Goal: Task Accomplishment & Management: Manage account settings

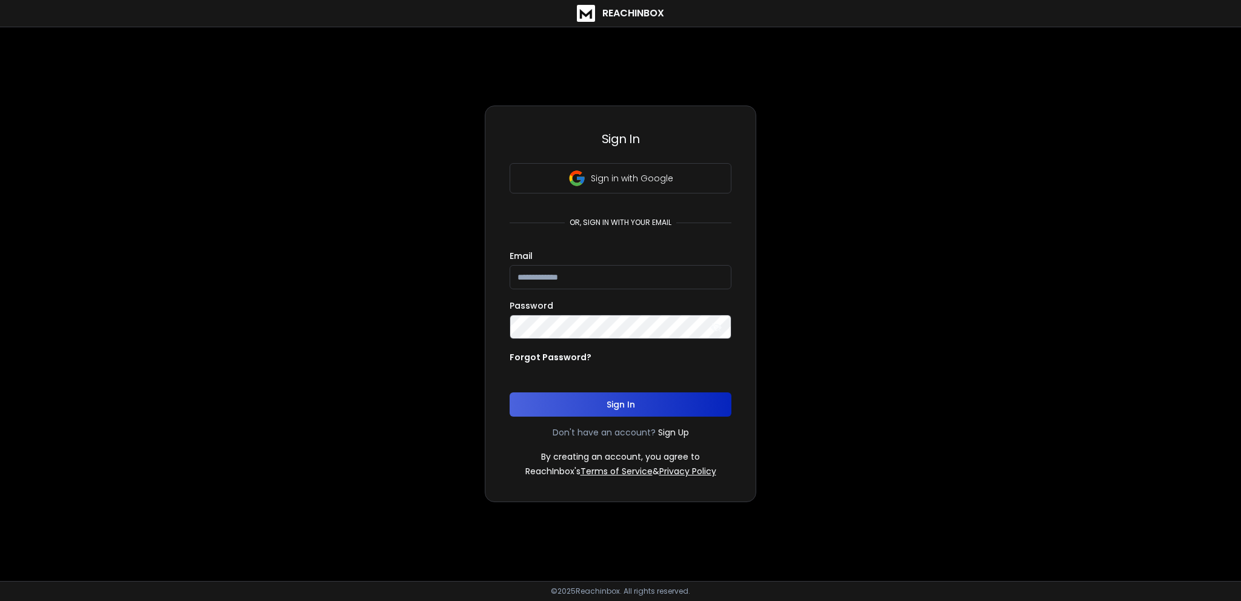
click at [637, 273] on input "email" at bounding box center [621, 277] width 222 height 24
type input "**********"
click at [510, 392] on button "Sign In" at bounding box center [621, 404] width 222 height 24
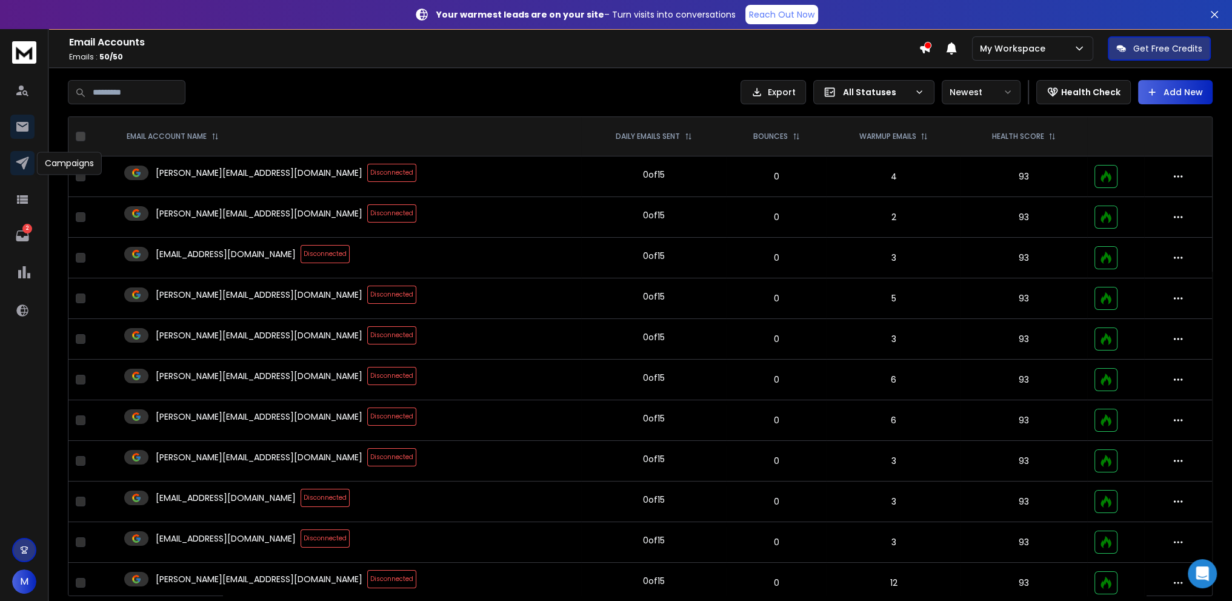
click at [29, 172] on link at bounding box center [22, 163] width 24 height 24
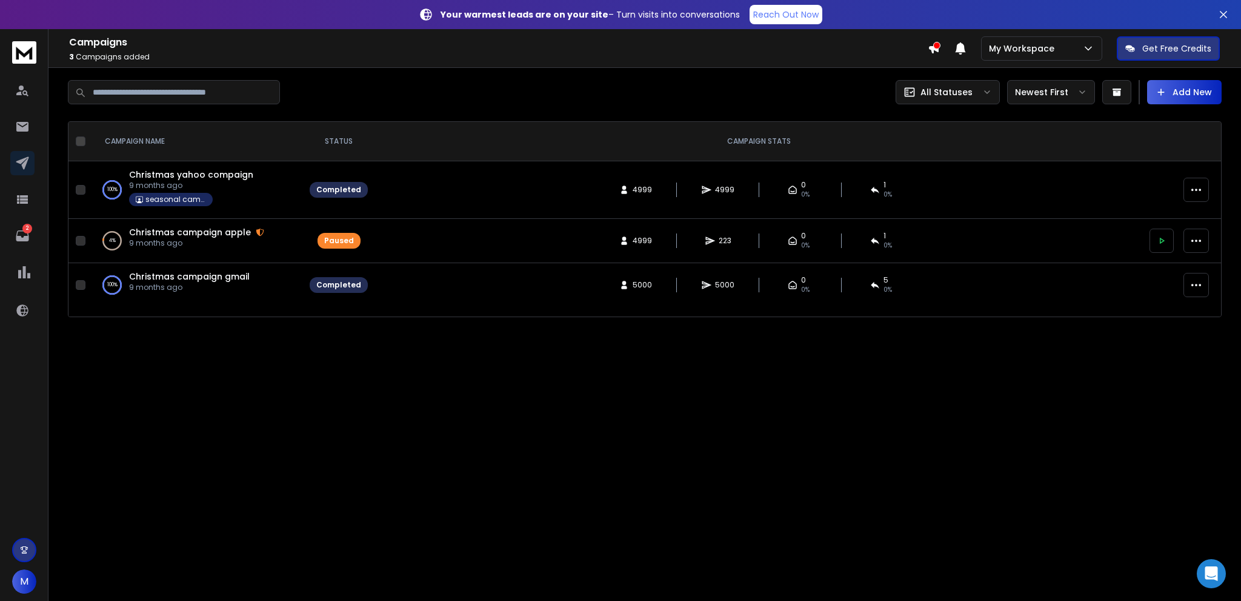
click at [206, 176] on span "Christmas yahoo compaign" at bounding box center [191, 175] width 124 height 12
click at [881, 285] on div "5 0 %" at bounding box center [882, 284] width 36 height 19
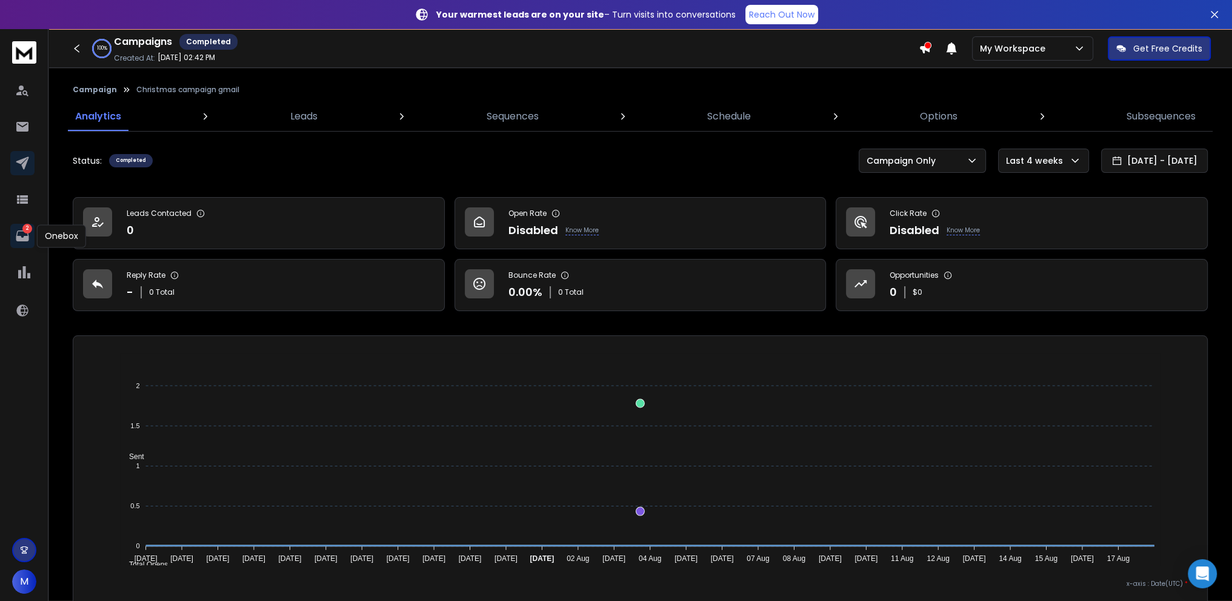
click at [24, 236] on icon at bounding box center [22, 235] width 13 height 11
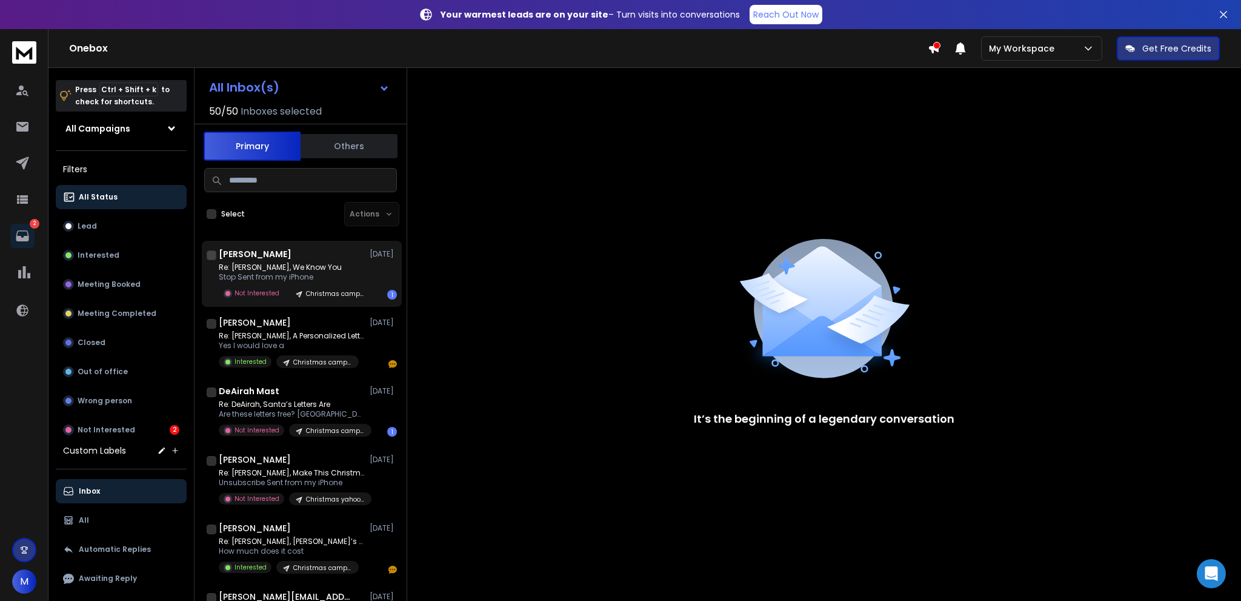
click at [237, 259] on h1 "[PERSON_NAME]" at bounding box center [255, 254] width 73 height 12
click at [241, 253] on h1 "[PERSON_NAME]" at bounding box center [255, 254] width 72 height 12
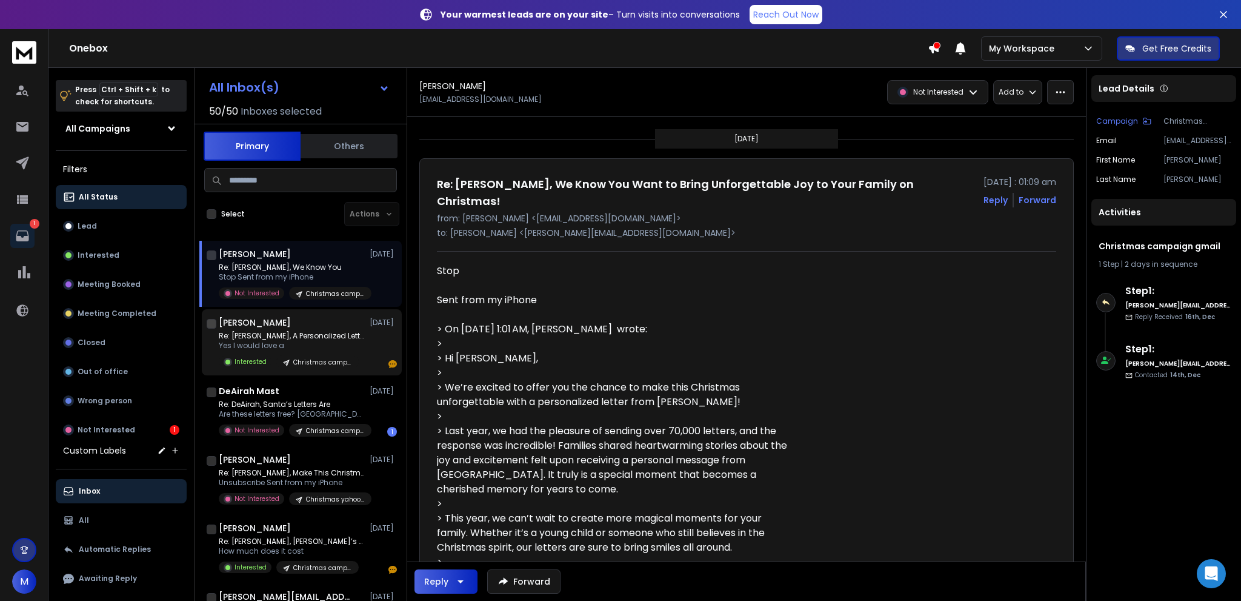
click at [258, 355] on div "Interested Christmas campaign gmail" at bounding box center [291, 361] width 145 height 13
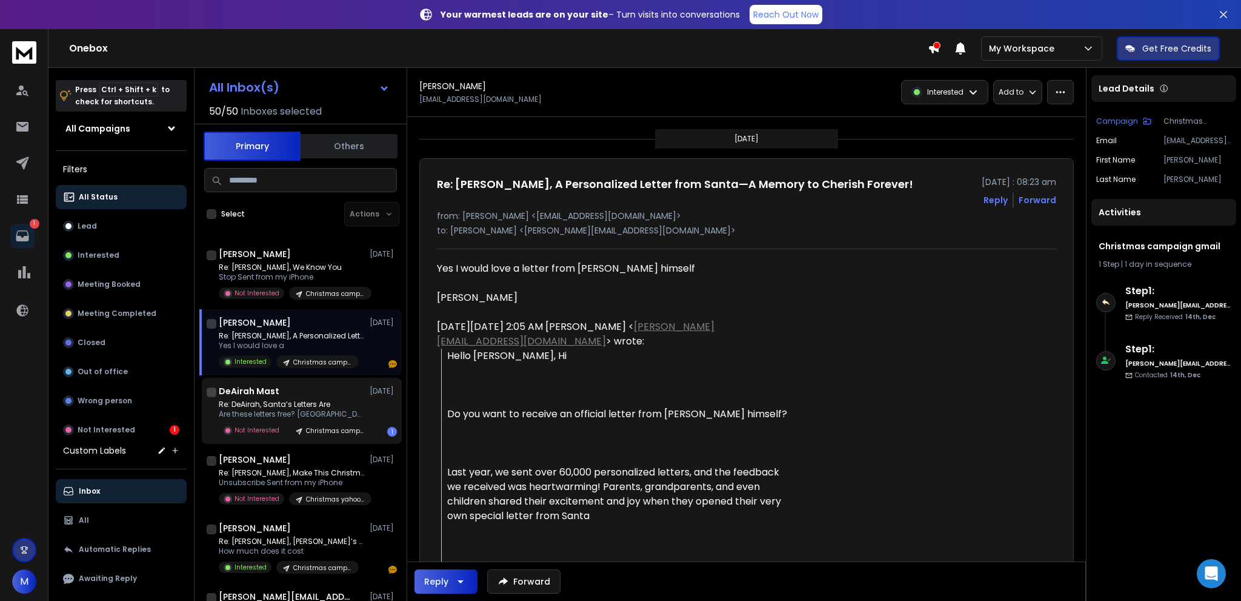
click at [259, 410] on p "Are these letters free? [GEOGRAPHIC_DATA]" at bounding box center [291, 414] width 145 height 10
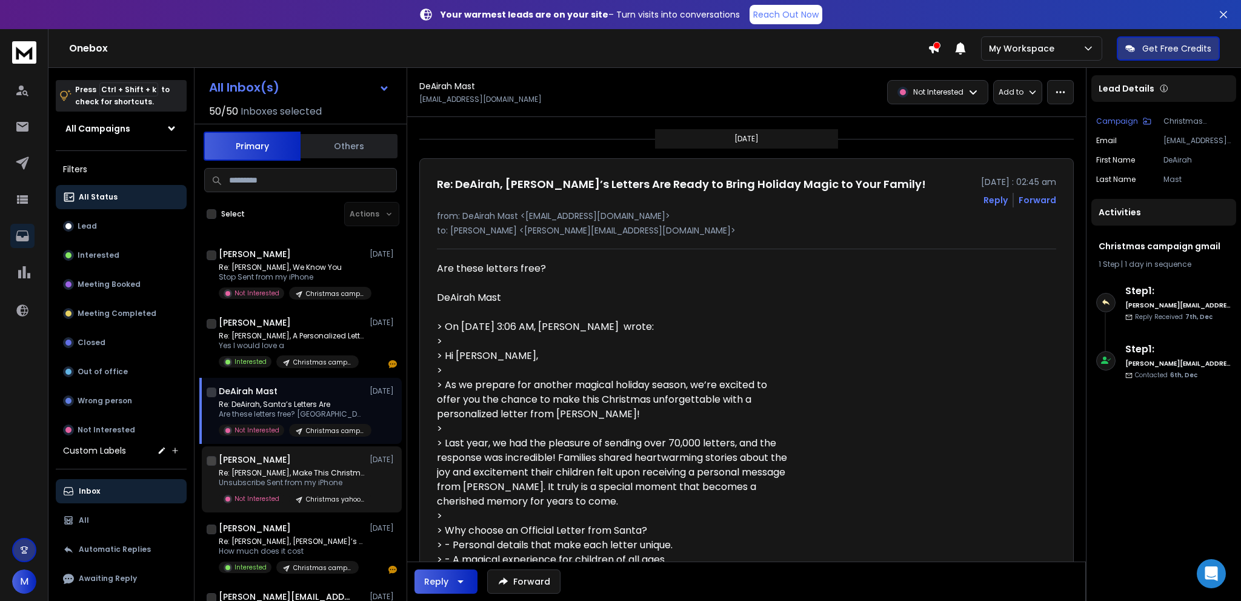
click at [269, 468] on p "Re: [PERSON_NAME], Make This Christmas" at bounding box center [291, 473] width 145 height 10
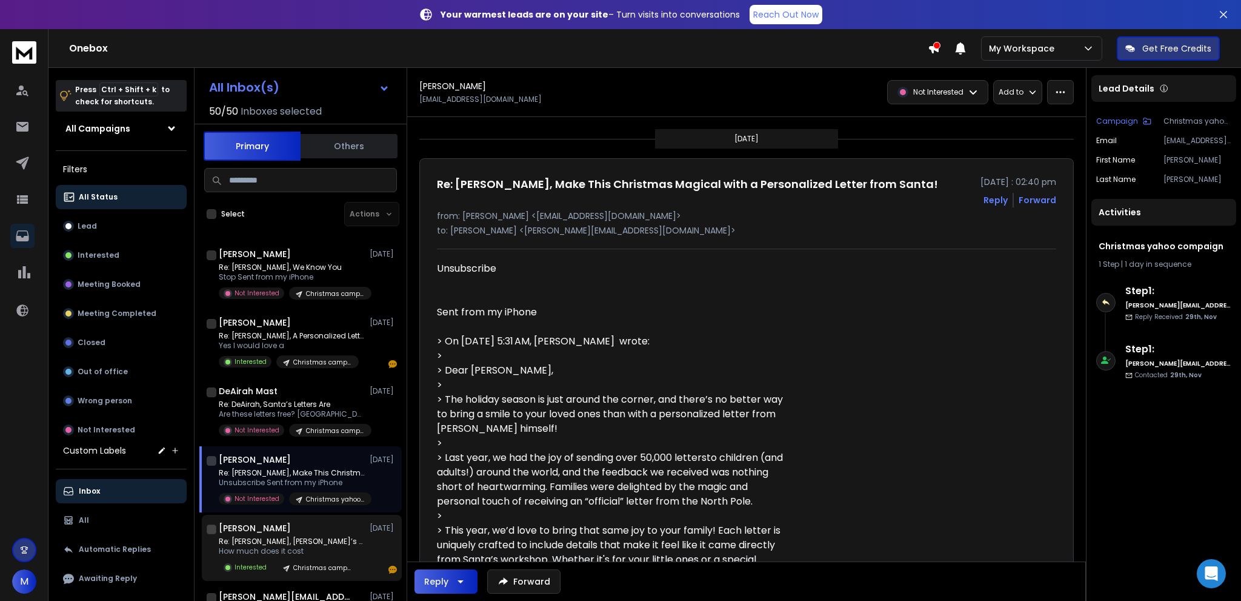
click at [276, 533] on h1 "[PERSON_NAME]" at bounding box center [255, 528] width 72 height 12
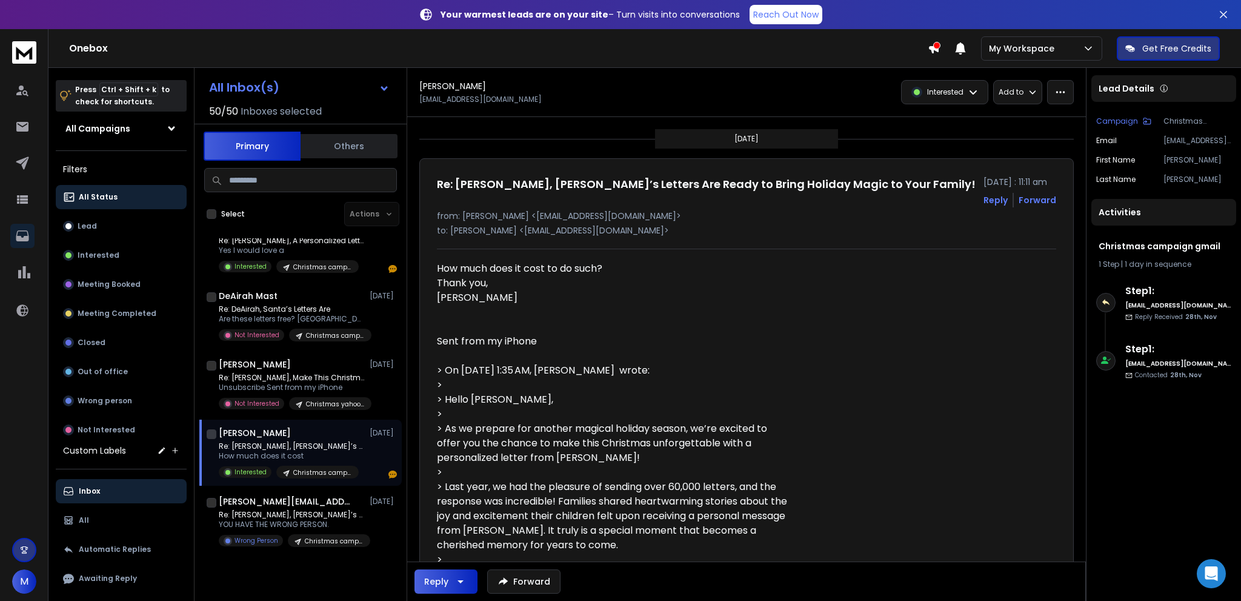
scroll to position [102, 0]
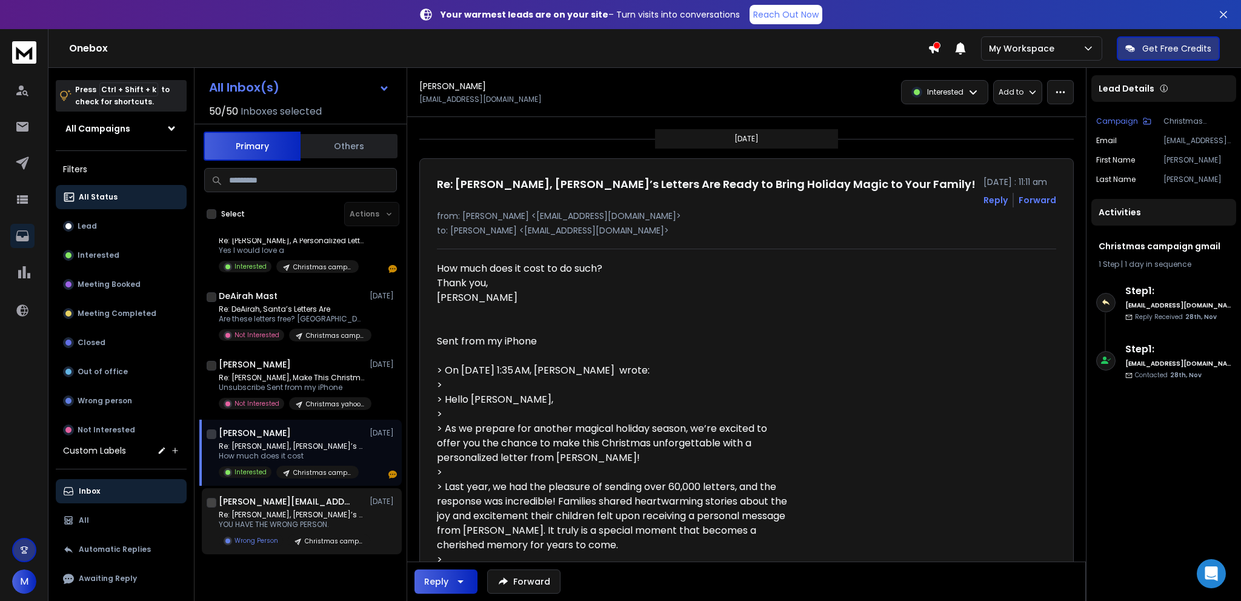
click at [271, 510] on p "Re: [PERSON_NAME], [PERSON_NAME]’s Letters Are" at bounding box center [291, 515] width 145 height 10
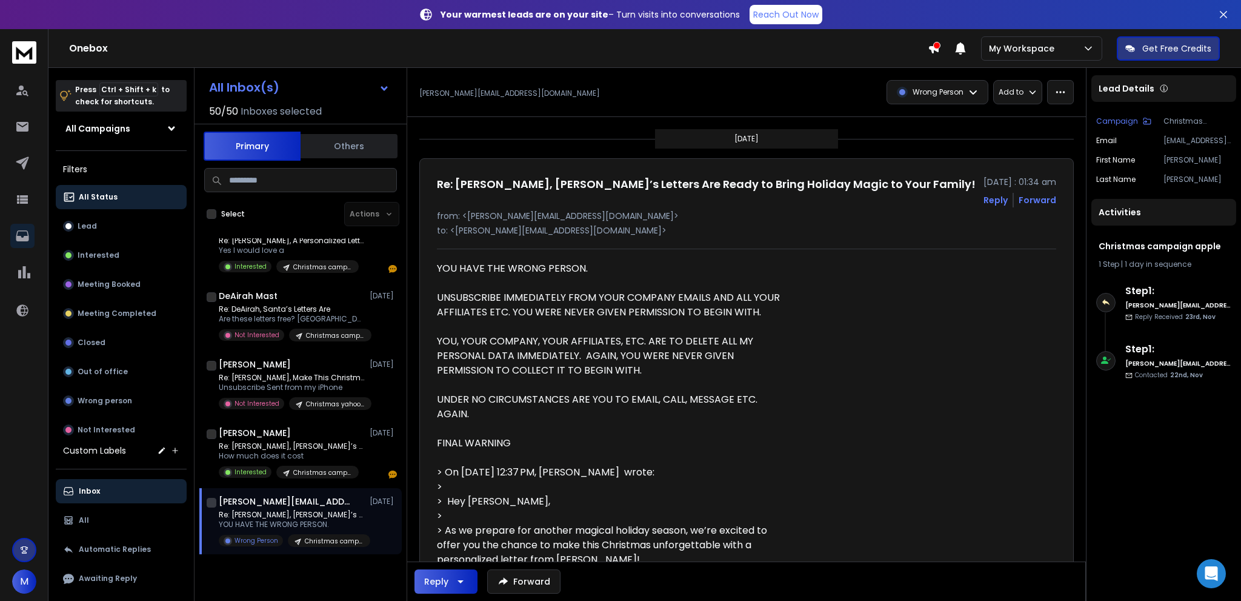
click at [491, 344] on div "YOU HAVE THE WRONG PERSON. UNSUBSCRIBE IMMEDIATELY FROM YOUR COMPANY EMAILS AND…" at bounding box center [619, 593] width 364 height 664
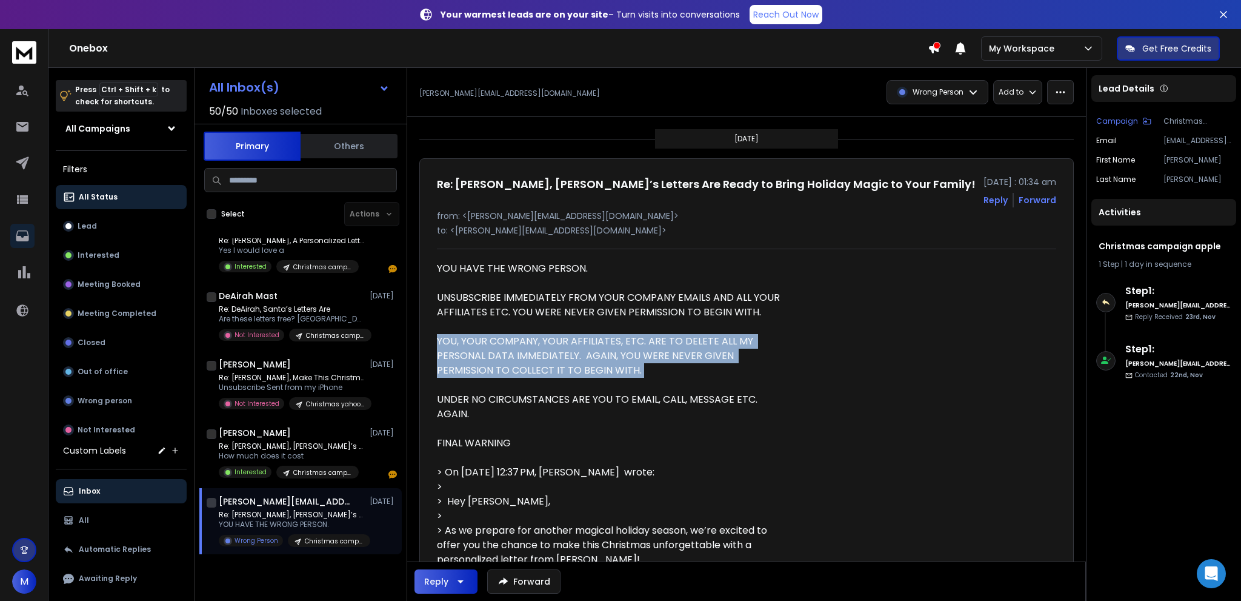
click at [491, 344] on div "YOU HAVE THE WRONG PERSON. UNSUBSCRIBE IMMEDIATELY FROM YOUR COMPANY EMAILS AND…" at bounding box center [619, 593] width 364 height 664
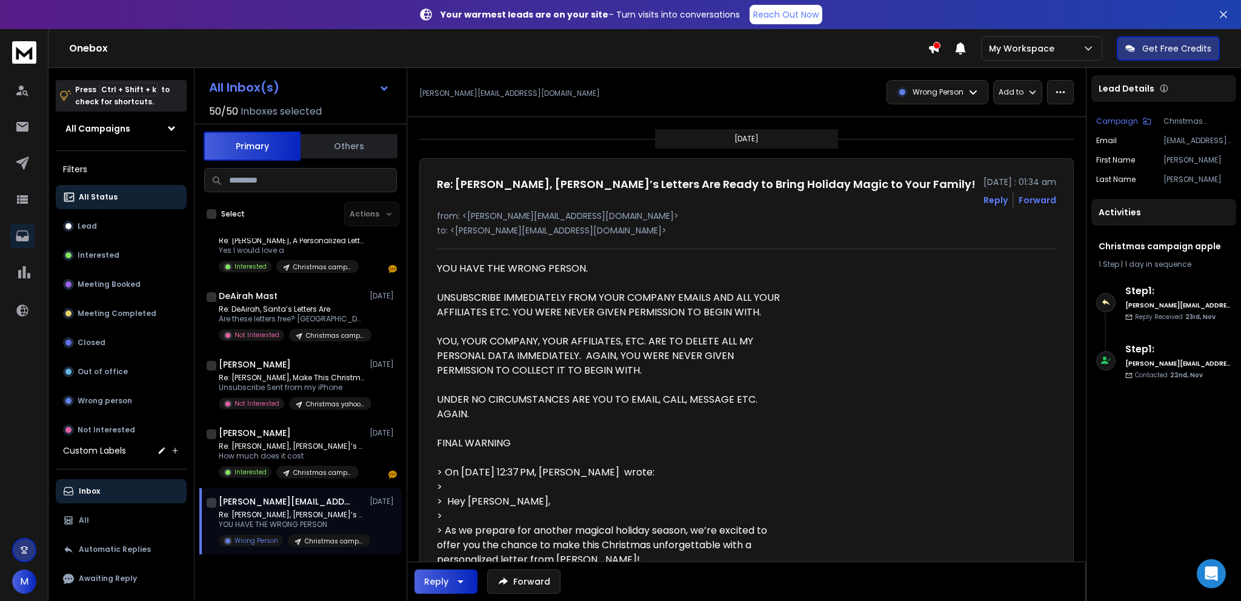
click at [497, 404] on div "YOU HAVE THE WRONG PERSON. UNSUBSCRIBE IMMEDIATELY FROM YOUR COMPANY EMAILS AND…" at bounding box center [619, 593] width 364 height 664
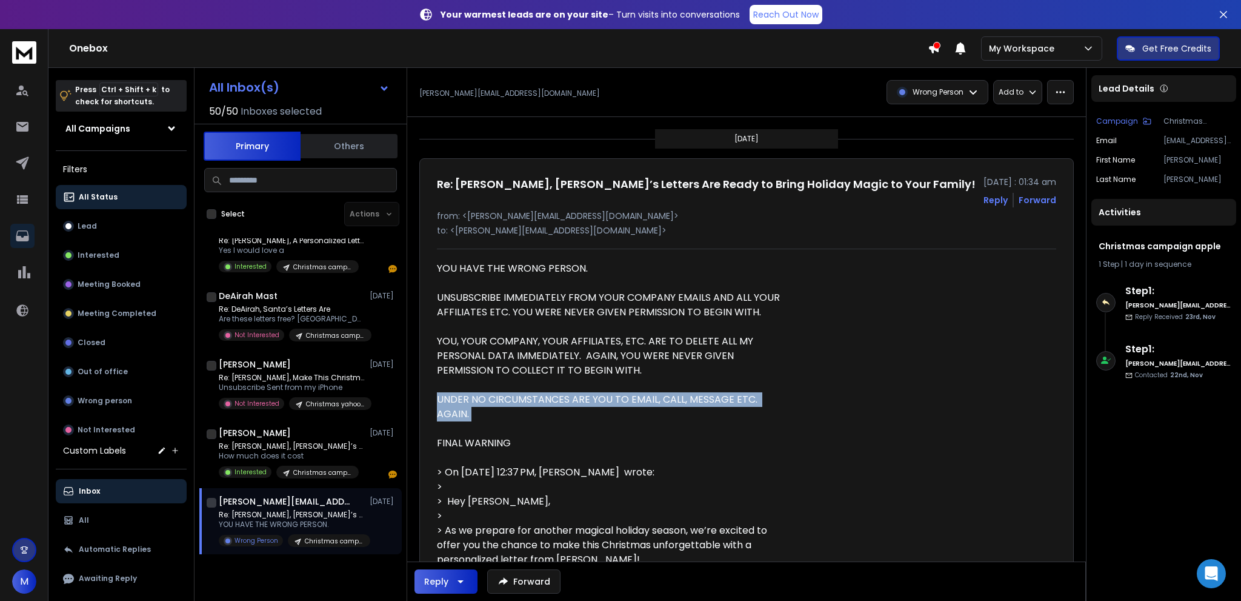
click at [497, 404] on div "YOU HAVE THE WRONG PERSON. UNSUBSCRIBE IMMEDIATELY FROM YOUR COMPANY EMAILS AND…" at bounding box center [619, 593] width 364 height 664
click at [489, 417] on div "YOU HAVE THE WRONG PERSON. UNSUBSCRIBE IMMEDIATELY FROM YOUR COMPANY EMAILS AND…" at bounding box center [619, 593] width 364 height 664
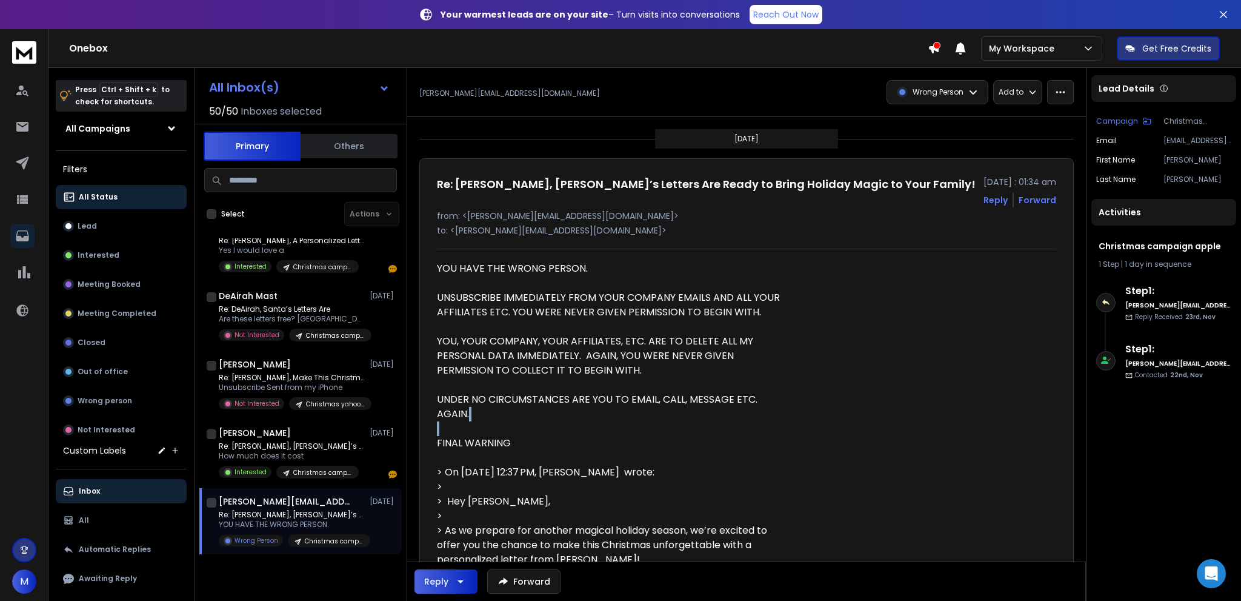
click at [489, 417] on div "YOU HAVE THE WRONG PERSON. UNSUBSCRIBE IMMEDIATELY FROM YOUR COMPANY EMAILS AND…" at bounding box center [619, 593] width 364 height 664
click at [492, 427] on div "YOU HAVE THE WRONG PERSON. UNSUBSCRIBE IMMEDIATELY FROM YOUR COMPANY EMAILS AND…" at bounding box center [619, 593] width 364 height 664
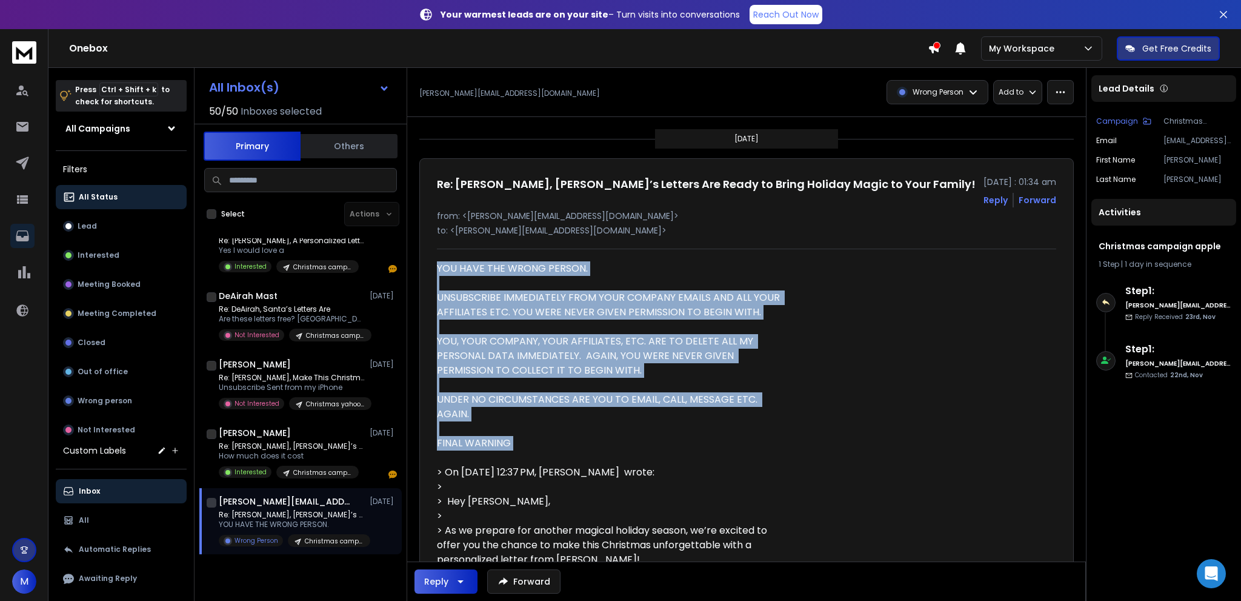
drag, startPoint x: 492, startPoint y: 427, endPoint x: 490, endPoint y: 270, distance: 157.6
click at [490, 270] on div "YOU HAVE THE WRONG PERSON. UNSUBSCRIBE IMMEDIATELY FROM YOUR COMPANY EMAILS AND…" at bounding box center [619, 593] width 364 height 664
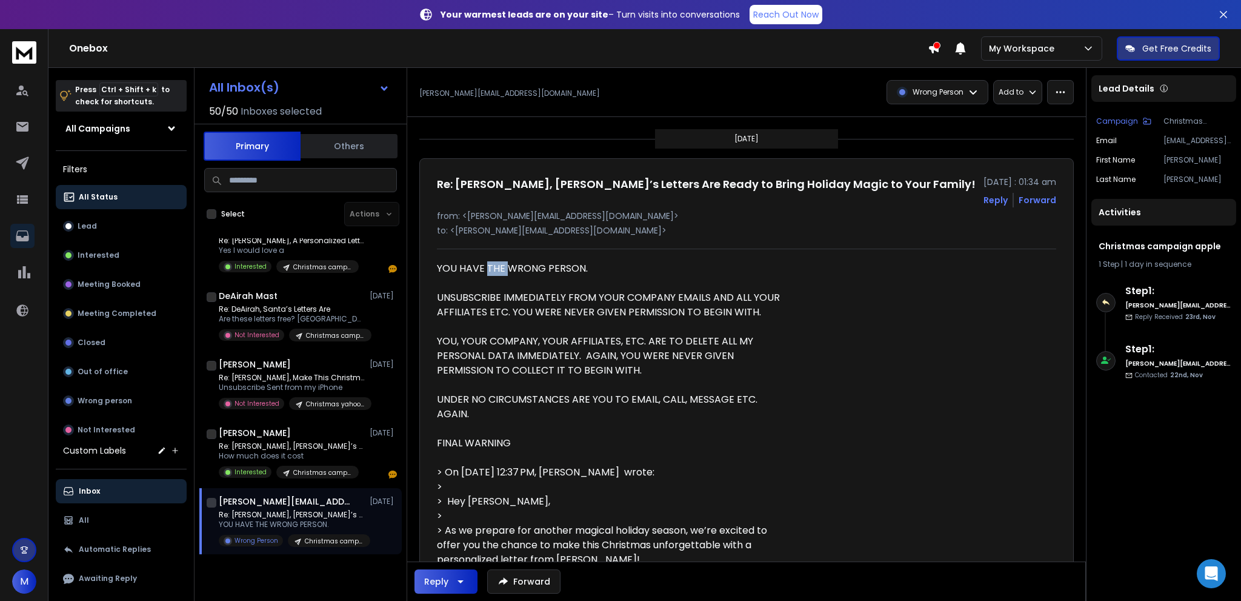
click at [490, 270] on div "YOU HAVE THE WRONG PERSON. UNSUBSCRIBE IMMEDIATELY FROM YOUR COMPANY EMAILS AND…" at bounding box center [619, 593] width 364 height 664
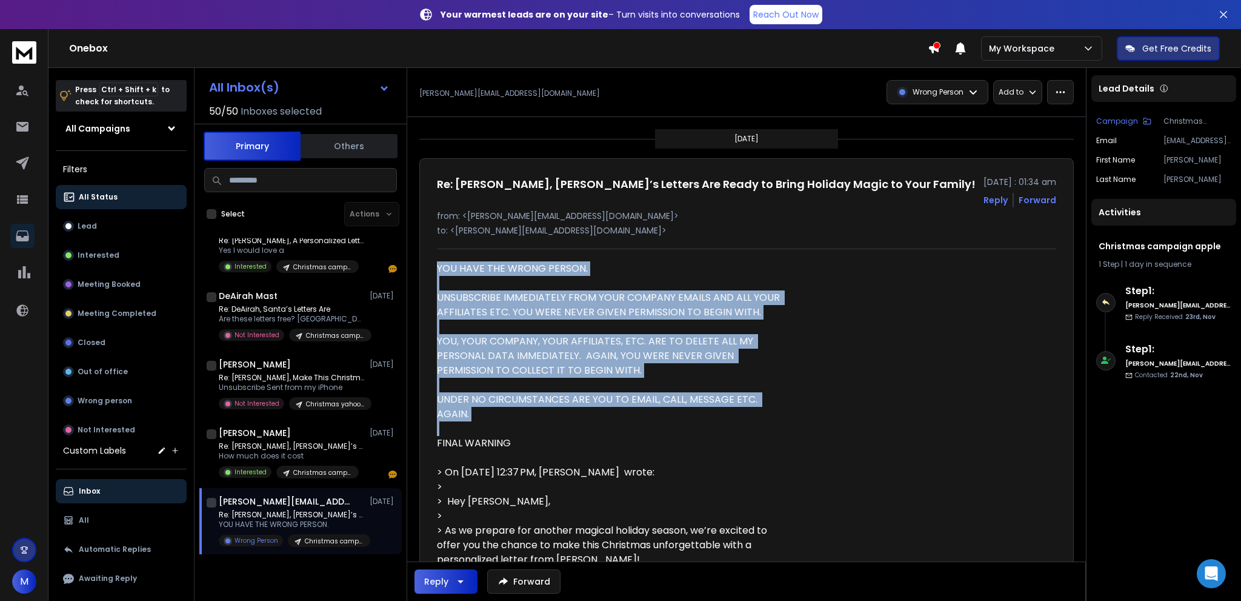
drag, startPoint x: 490, startPoint y: 270, endPoint x: 496, endPoint y: 415, distance: 145.0
click at [496, 415] on div "YOU HAVE THE WRONG PERSON. UNSUBSCRIBE IMMEDIATELY FROM YOUR COMPANY EMAILS AND…" at bounding box center [619, 593] width 364 height 664
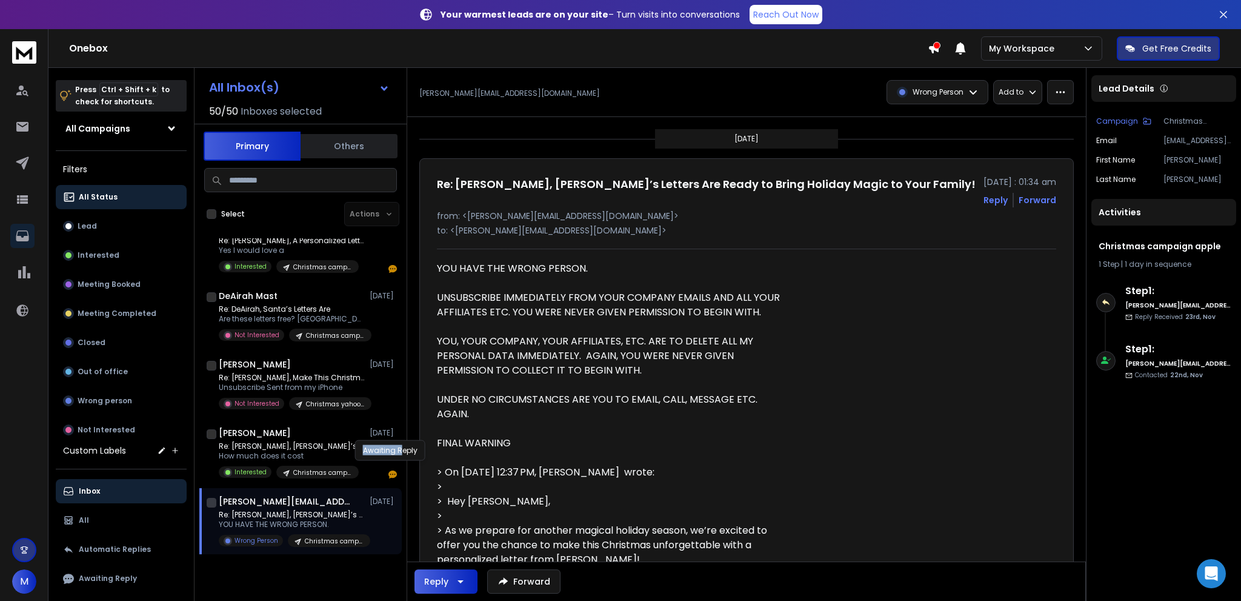
drag, startPoint x: 402, startPoint y: 457, endPoint x: 409, endPoint y: 513, distance: 56.8
click at [409, 513] on body "Your warmest leads are on your site – Turn visits into conversations Reach Out …" at bounding box center [620, 300] width 1241 height 601
click at [120, 229] on button "Lead" at bounding box center [121, 226] width 131 height 24
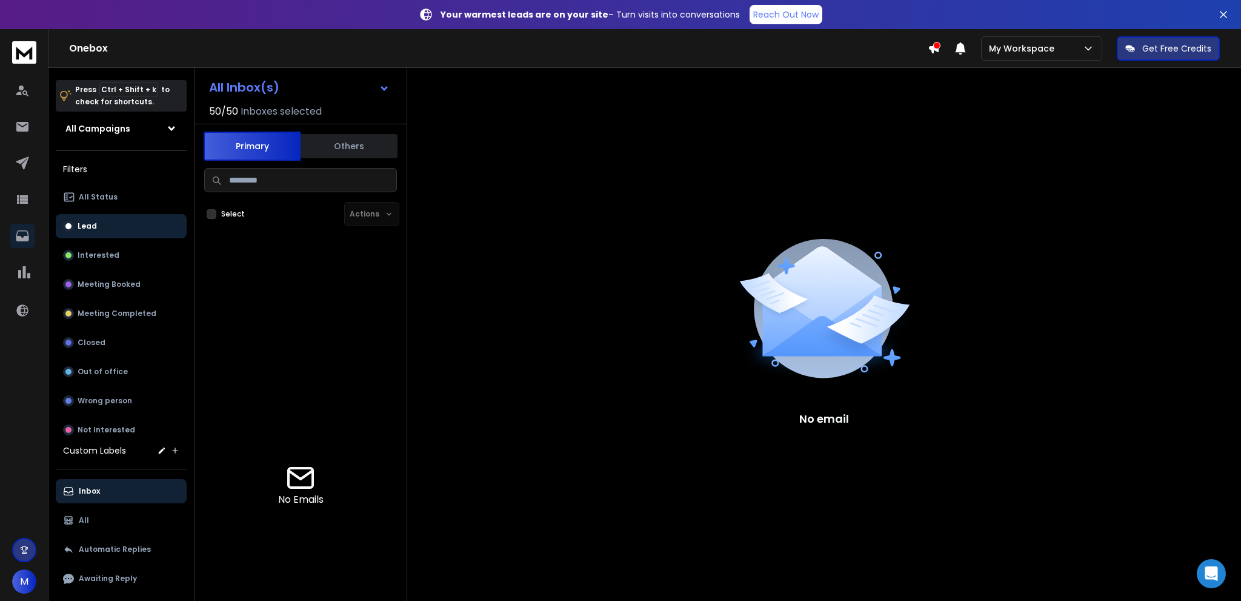
click at [99, 181] on div "Press Ctrl + Shift + k to check for shortcuts. All Campaigns All Campaigns Filt…" at bounding box center [120, 368] width 145 height 601
click at [101, 196] on p "All Status" at bounding box center [98, 197] width 39 height 10
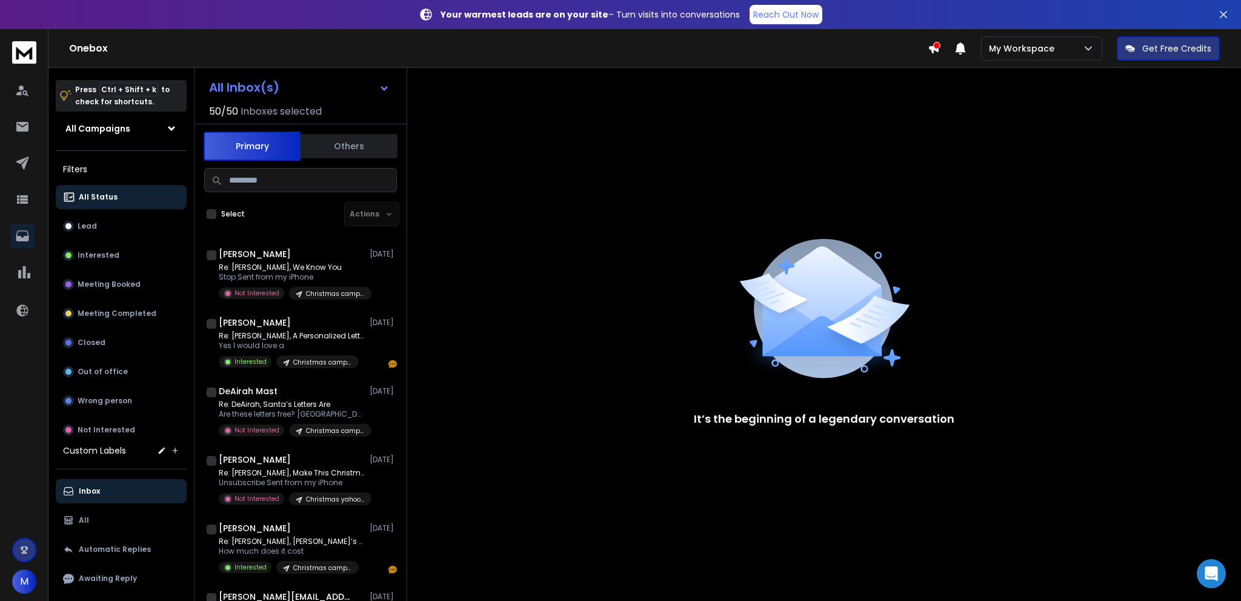
click at [526, 244] on div "It’s the beginning of a legendary conversation" at bounding box center [824, 323] width 834 height 510
click at [381, 92] on icon at bounding box center [384, 88] width 11 height 11
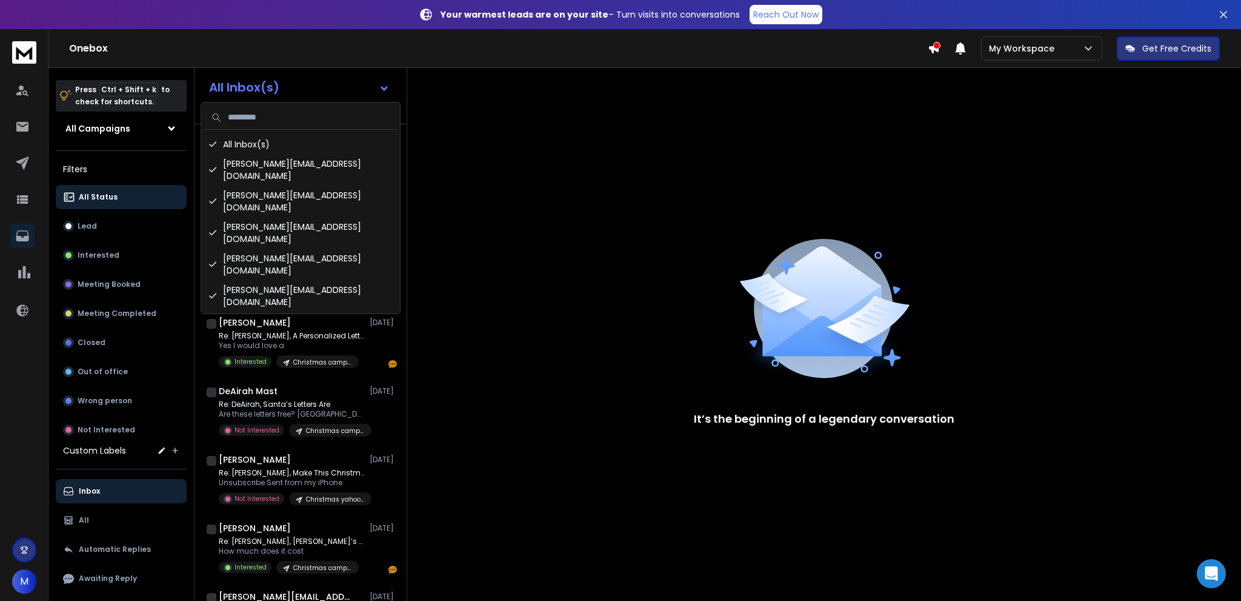
click at [453, 162] on div "It’s the beginning of a legendary conversation" at bounding box center [824, 323] width 834 height 510
